Goal: Check status: Check status

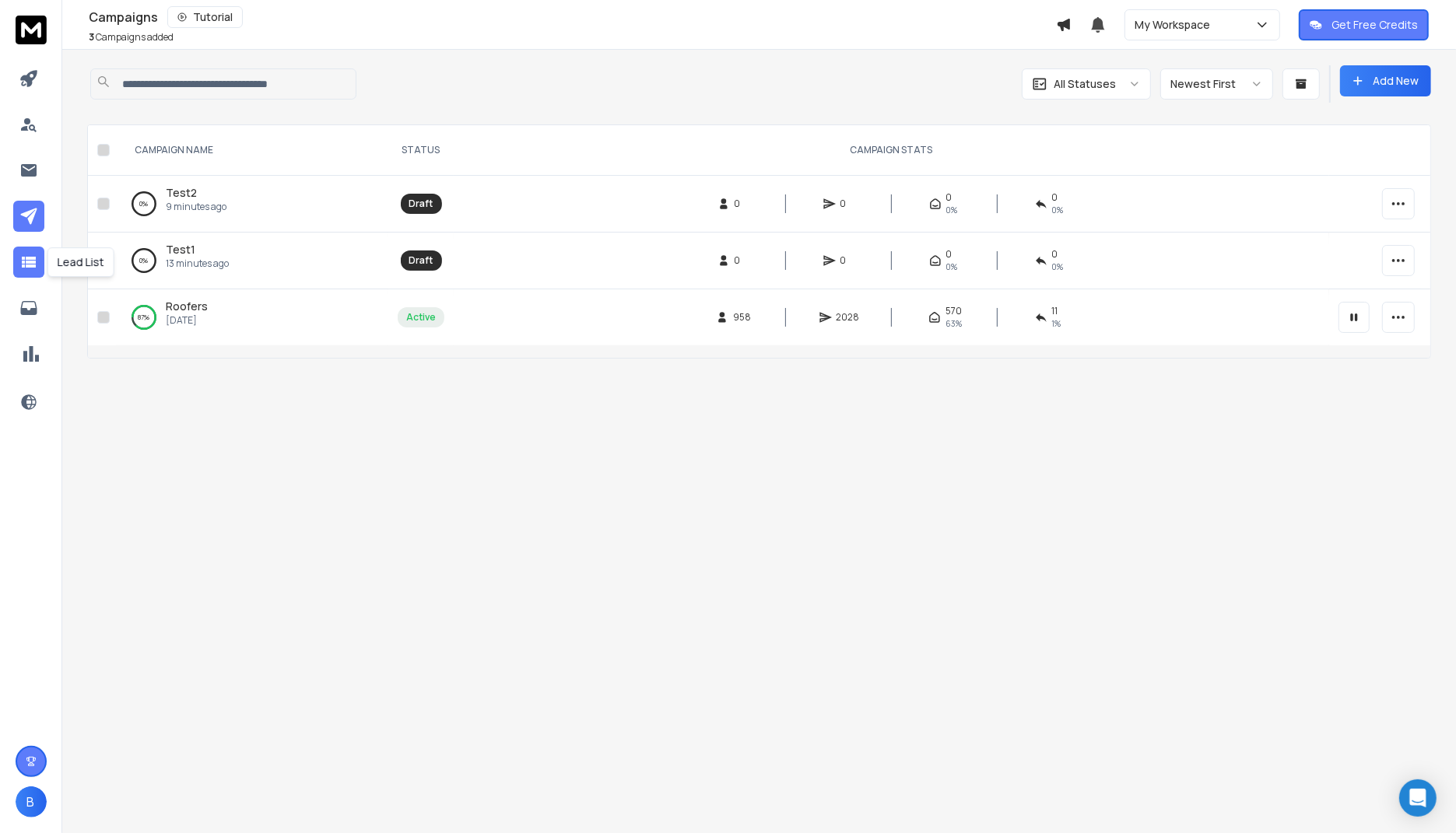
click at [29, 268] on icon at bounding box center [29, 262] width 19 height 19
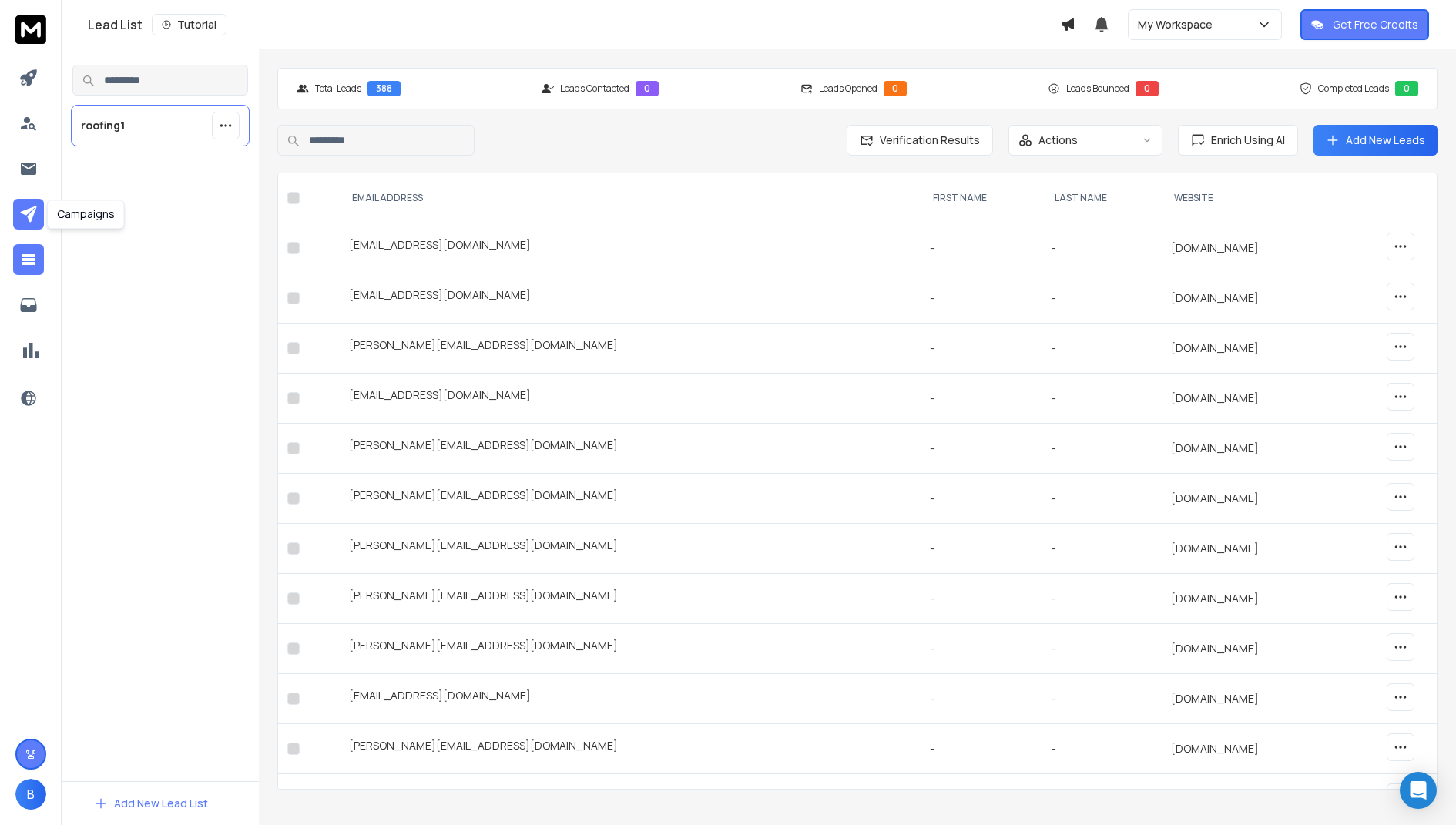
click at [21, 210] on icon at bounding box center [28, 214] width 19 height 19
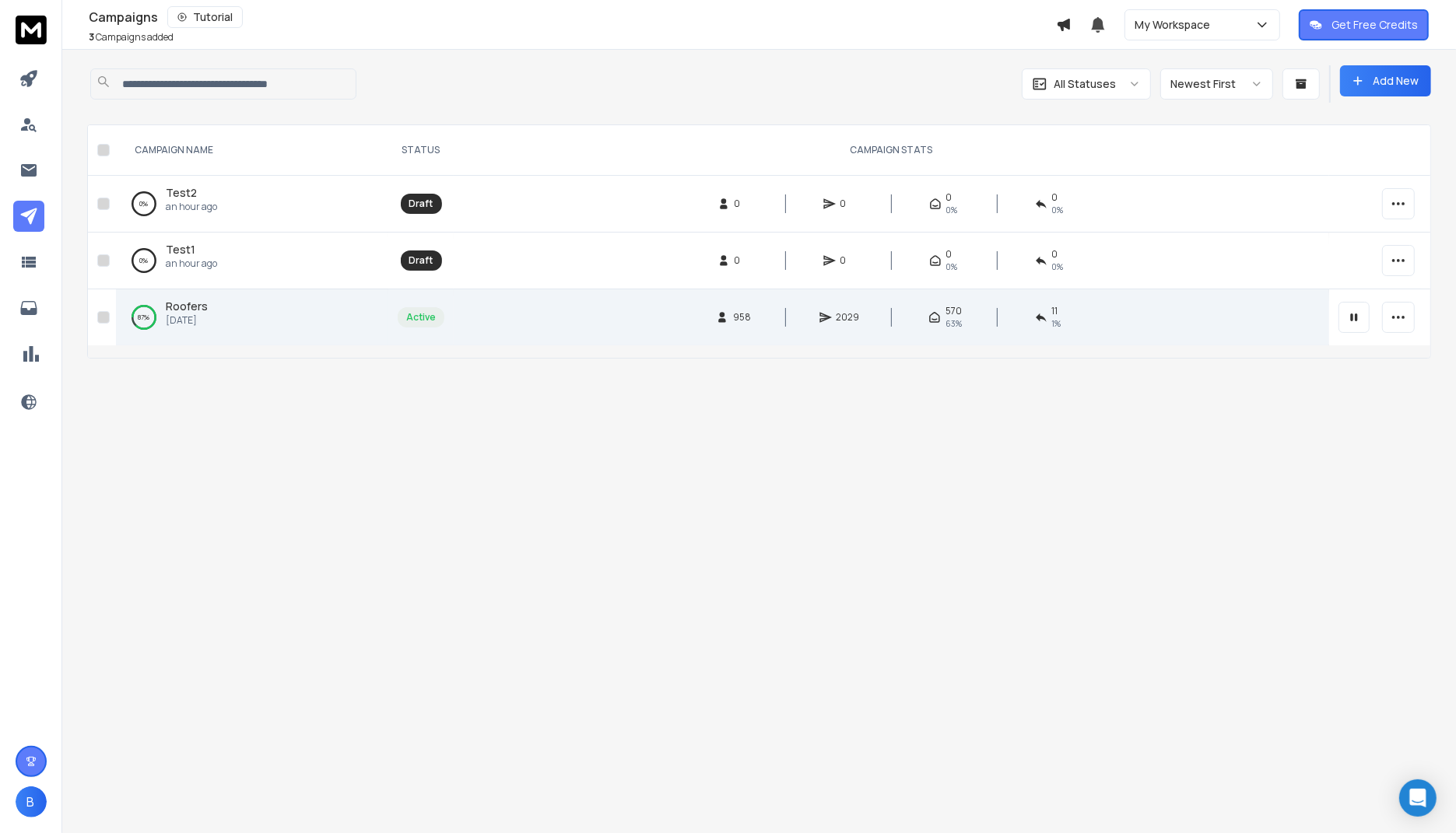
click at [281, 325] on div "87 % Roofers [DATE]" at bounding box center [252, 317] width 241 height 38
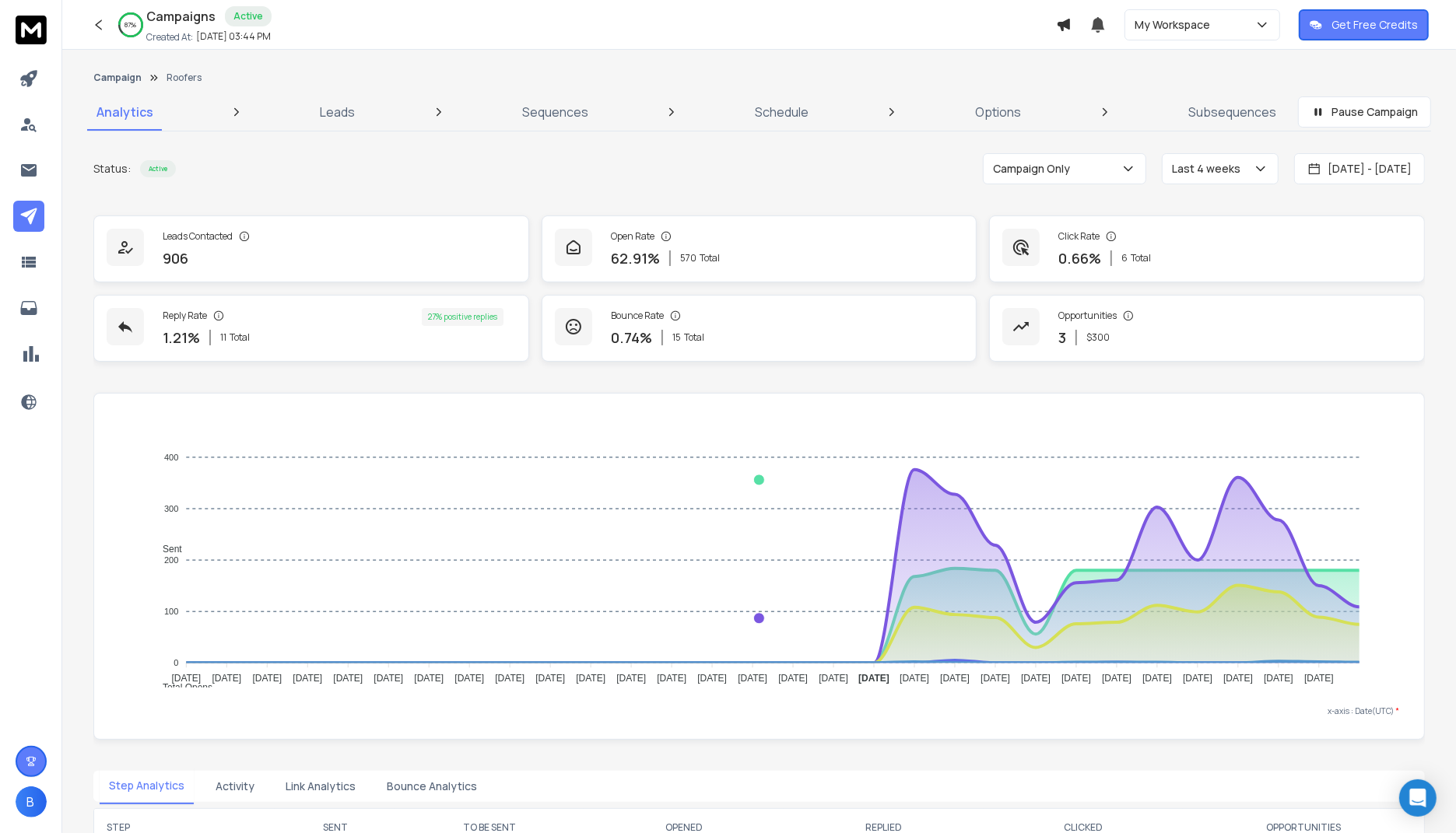
click at [281, 256] on link "Leads Contacted 906" at bounding box center [311, 249] width 436 height 67
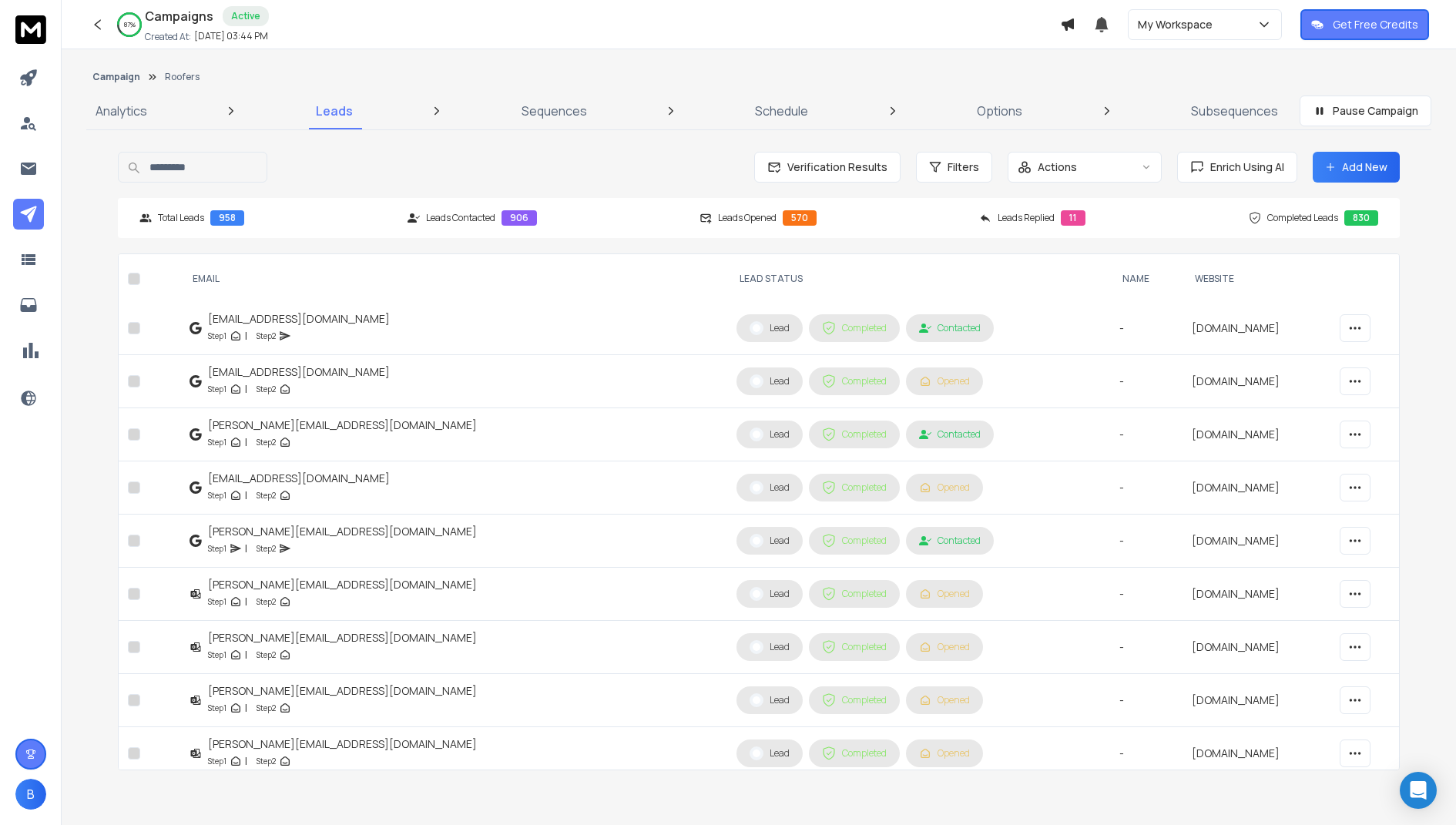
scroll to position [4, 0]
click at [1349, 331] on icon "button" at bounding box center [1355, 326] width 14 height 14
click at [1265, 274] on th "website" at bounding box center [1257, 279] width 148 height 50
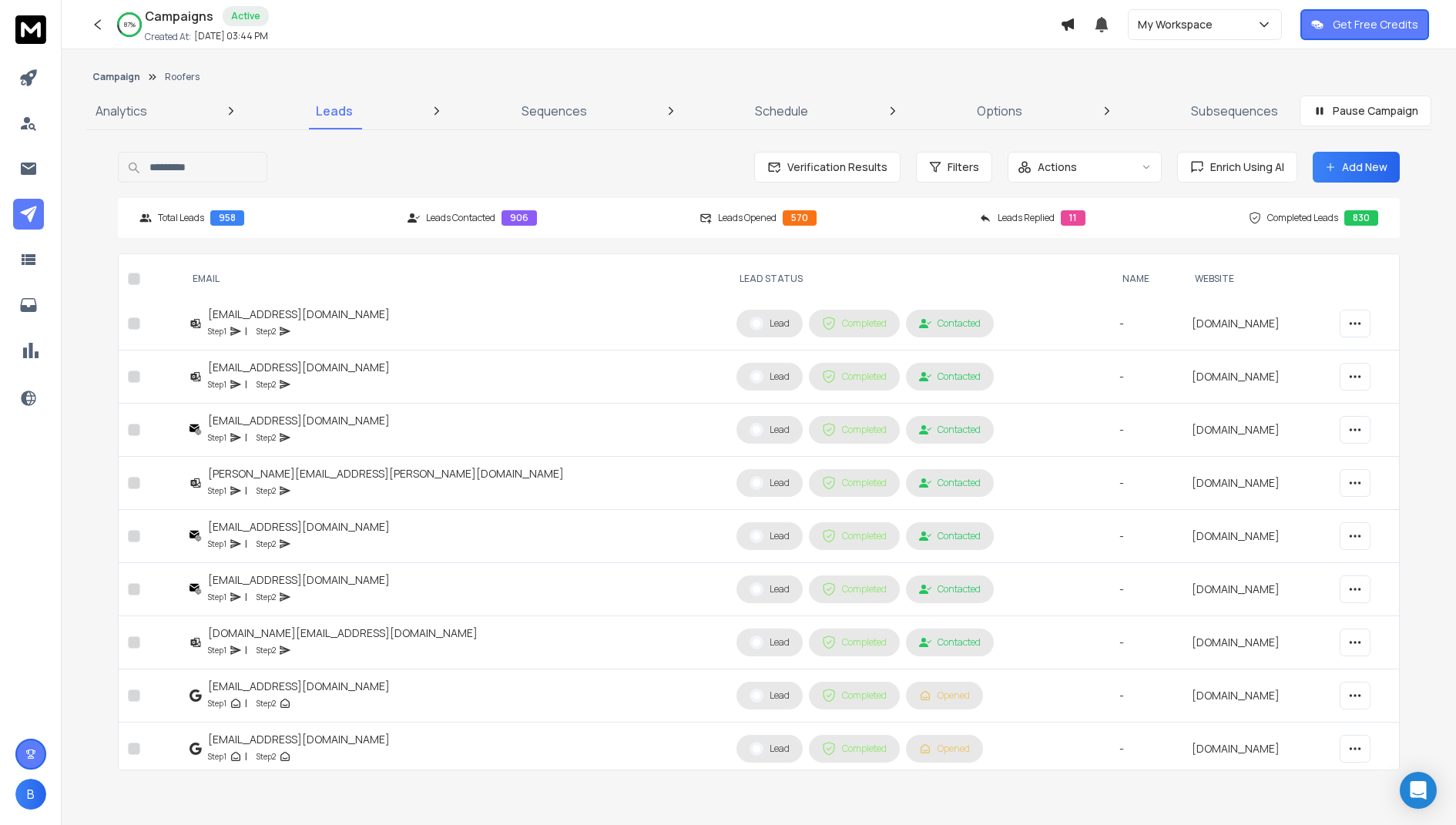
scroll to position [0, 0]
